Goal: Task Accomplishment & Management: Manage account settings

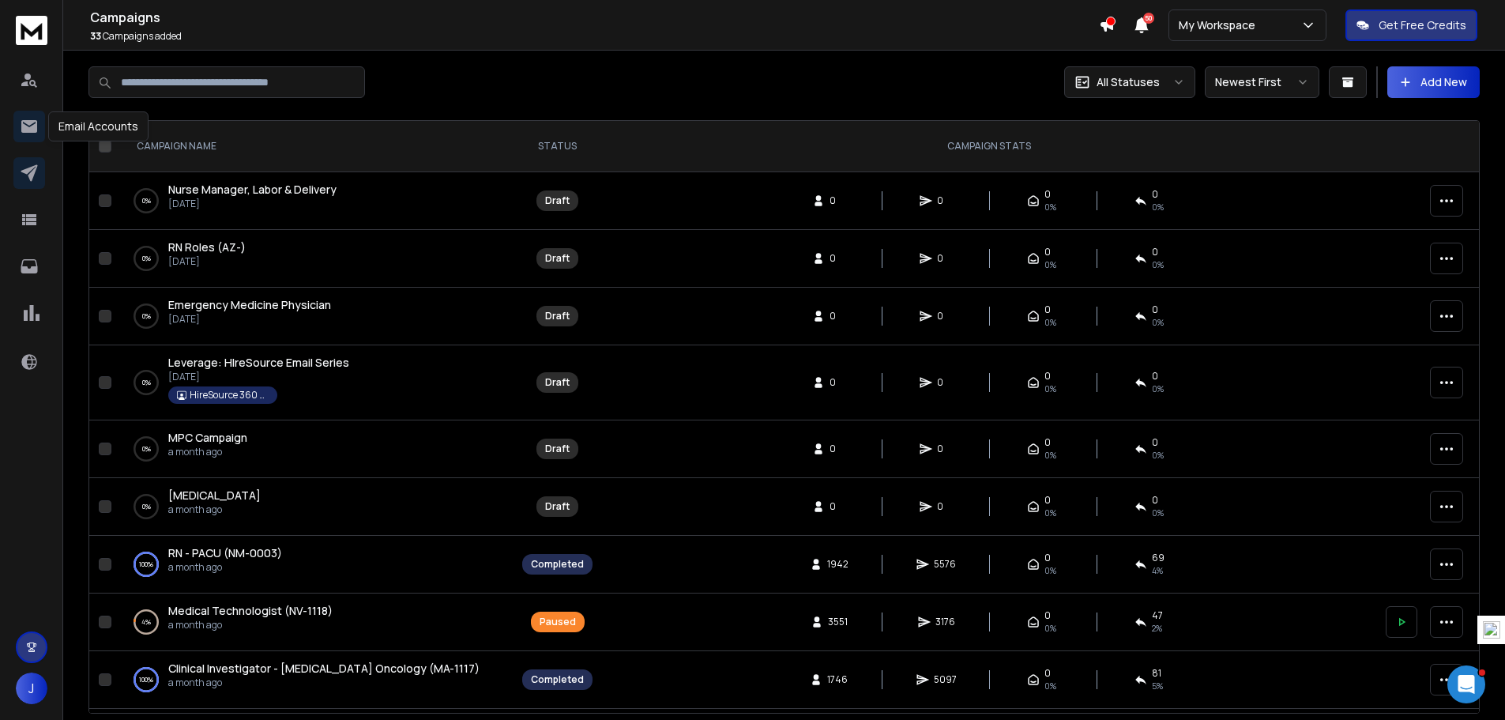
click at [25, 128] on icon at bounding box center [29, 126] width 16 height 13
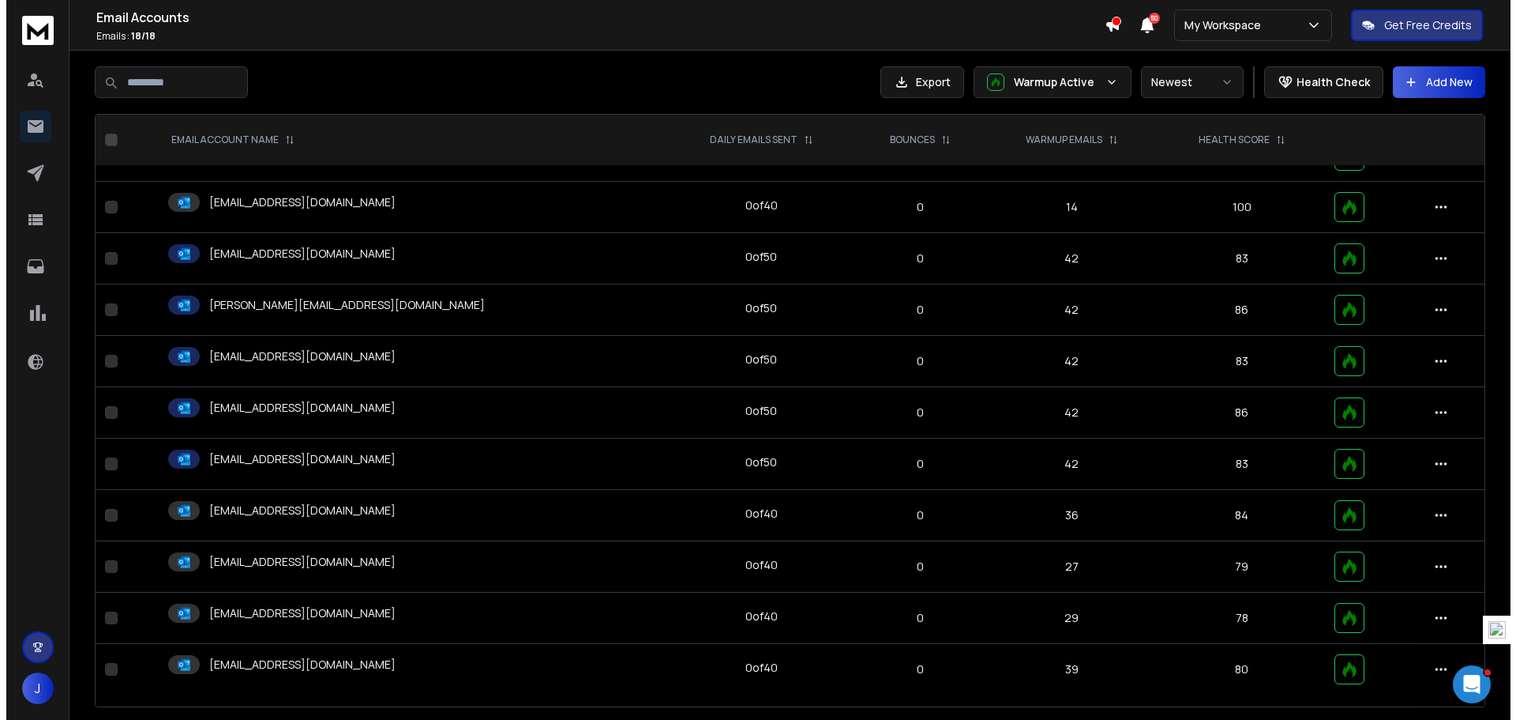
scroll to position [396, 0]
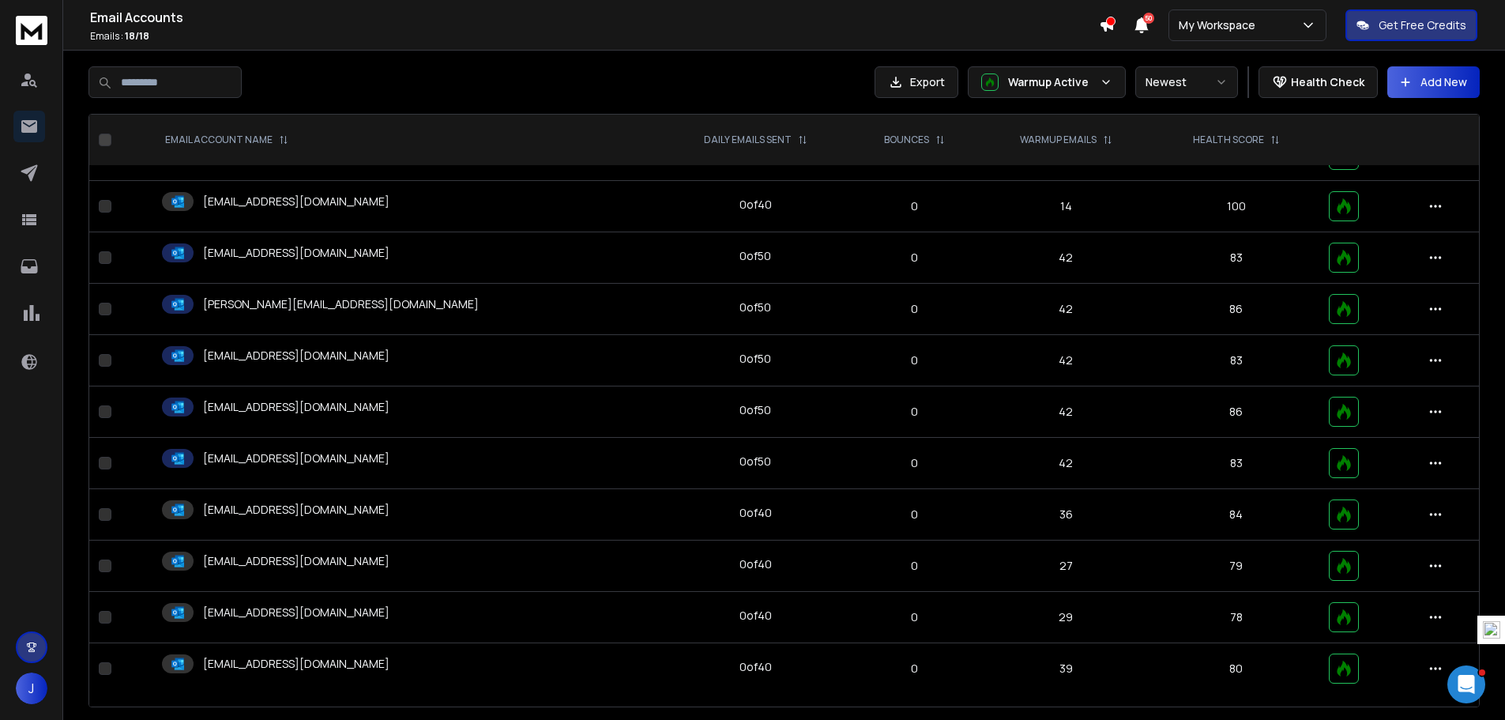
click at [447, 561] on div "[EMAIL_ADDRESS][DOMAIN_NAME]" at bounding box center [406, 560] width 488 height 19
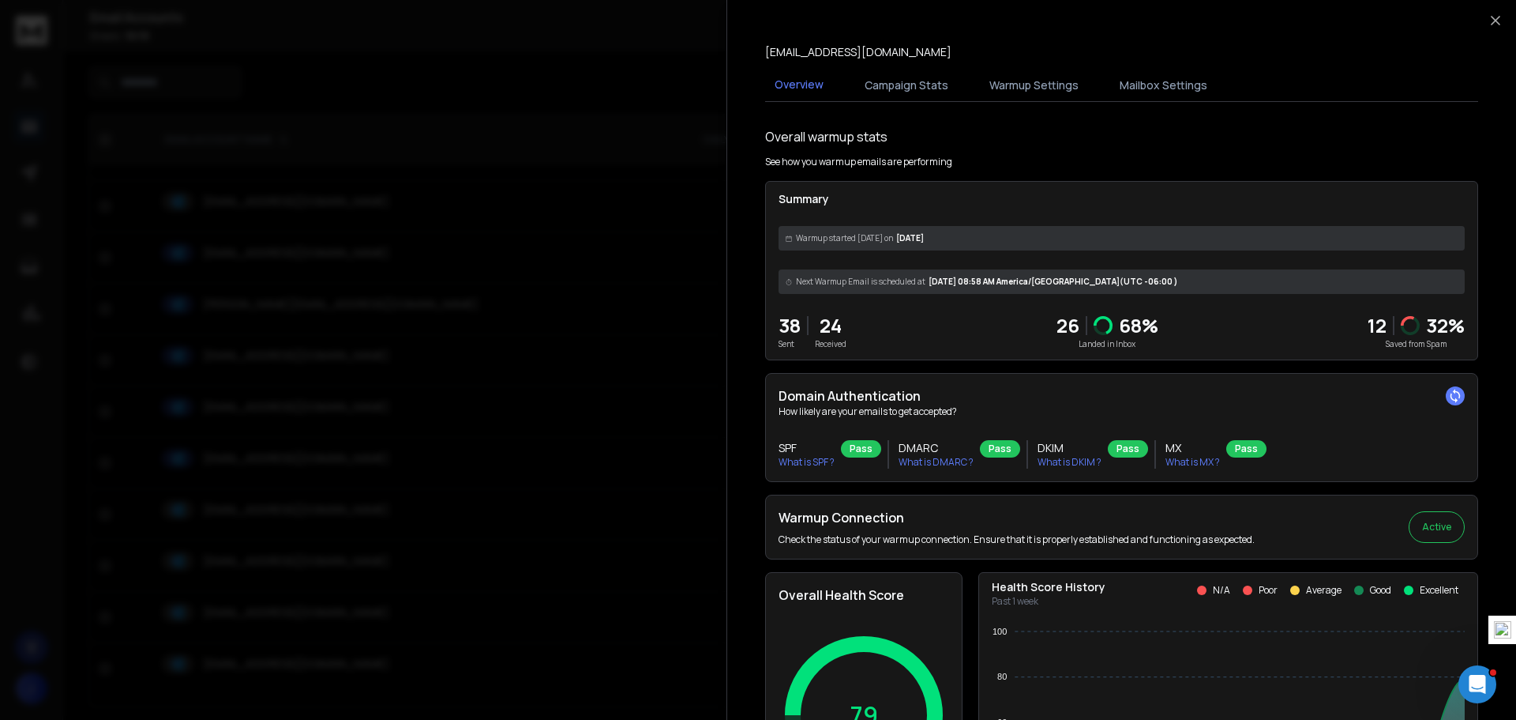
click at [1017, 79] on button "Warmup Settings" at bounding box center [1034, 85] width 108 height 35
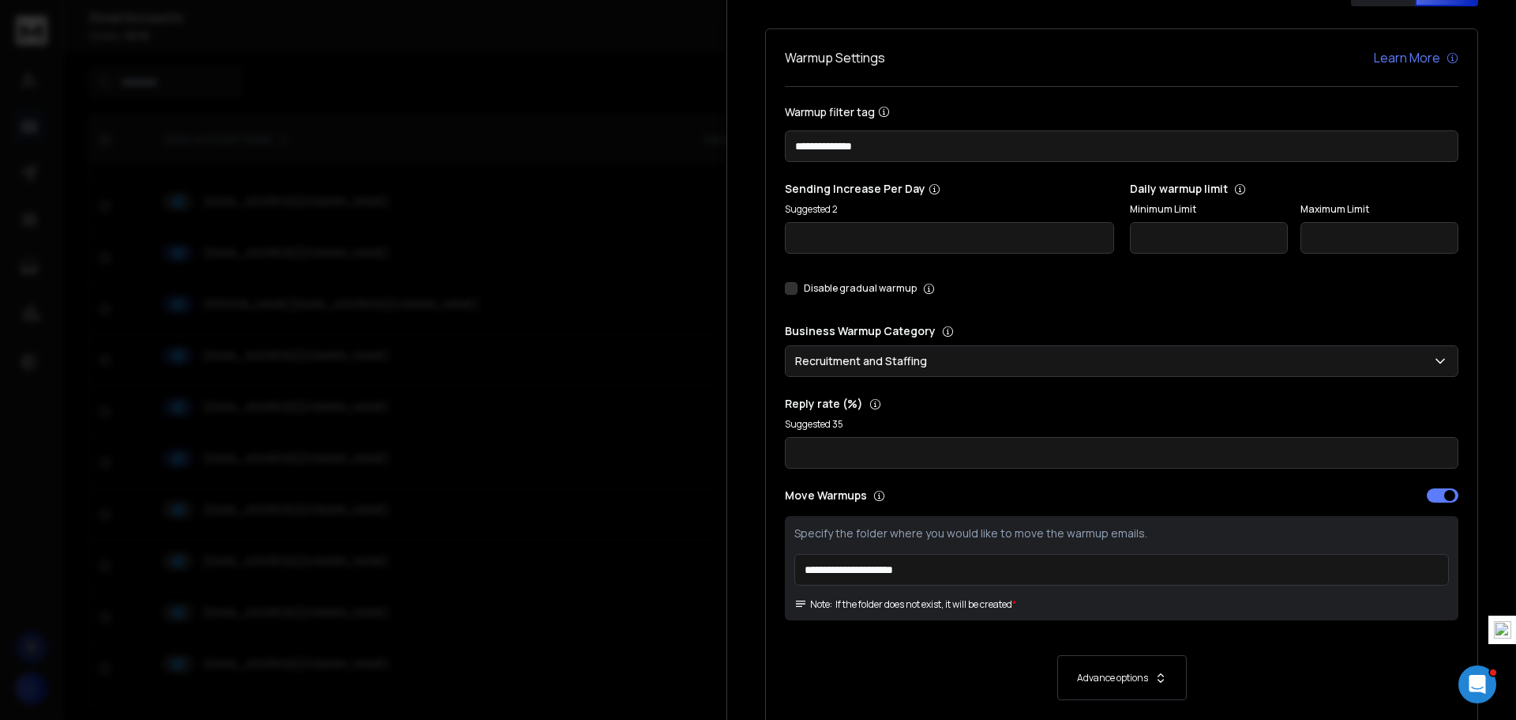
scroll to position [0, 0]
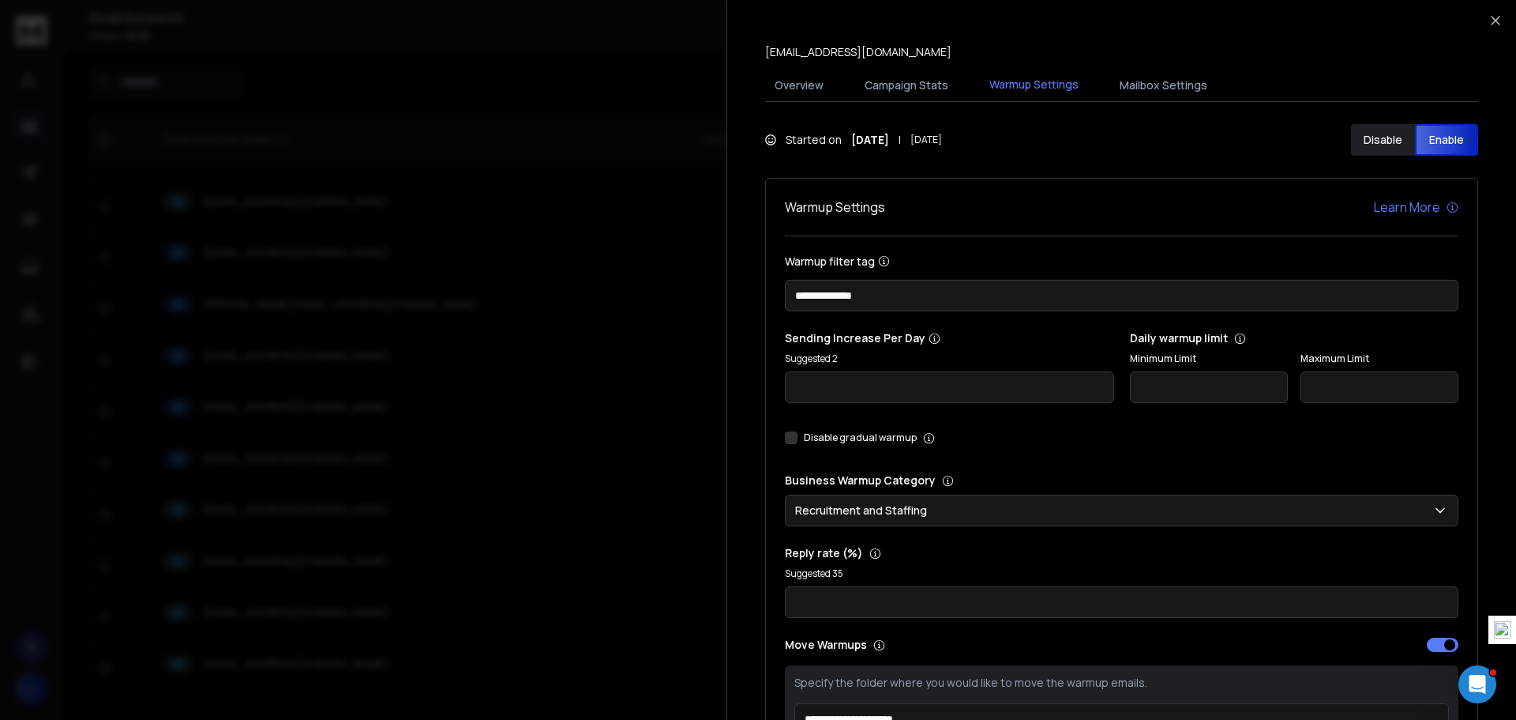
click at [786, 79] on button "Overview" at bounding box center [799, 85] width 68 height 35
